Goal: Check status: Check status

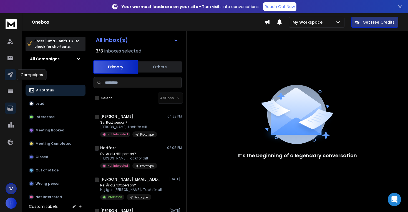
click at [11, 72] on icon at bounding box center [10, 74] width 7 height 7
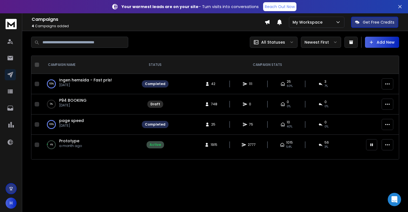
click at [94, 87] on div "Ingen hemsida - Fast pris! [DATE]" at bounding box center [85, 83] width 53 height 13
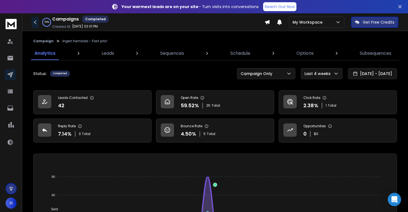
click at [37, 24] on icon at bounding box center [35, 22] width 5 height 5
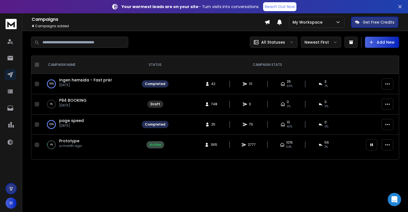
click at [83, 121] on div "100 % page speed [DATE]" at bounding box center [90, 124] width 86 height 13
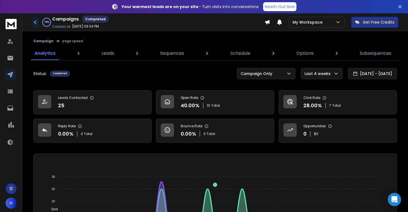
click at [36, 27] on button at bounding box center [35, 22] width 7 height 11
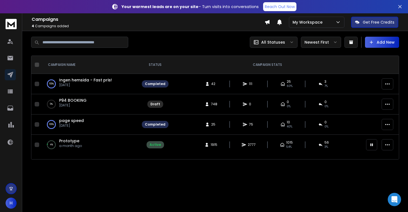
click at [83, 150] on div "4 % Prototype a month ago" at bounding box center [90, 144] width 86 height 13
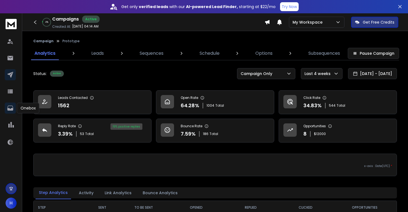
click at [13, 106] on icon at bounding box center [10, 108] width 7 height 7
